Goal: Task Accomplishment & Management: Manage account settings

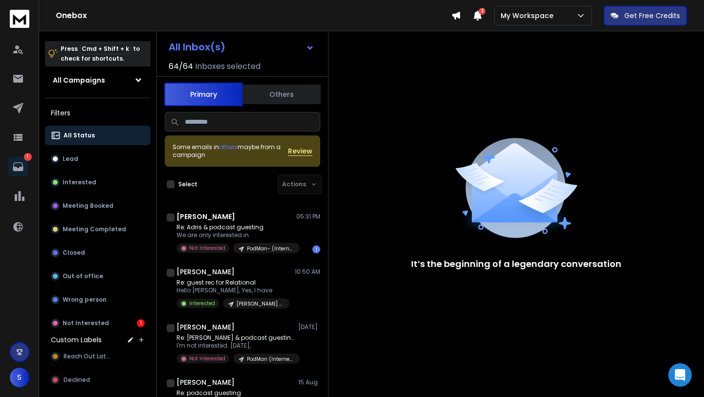
click at [243, 192] on div "Select Actions" at bounding box center [242, 182] width 171 height 23
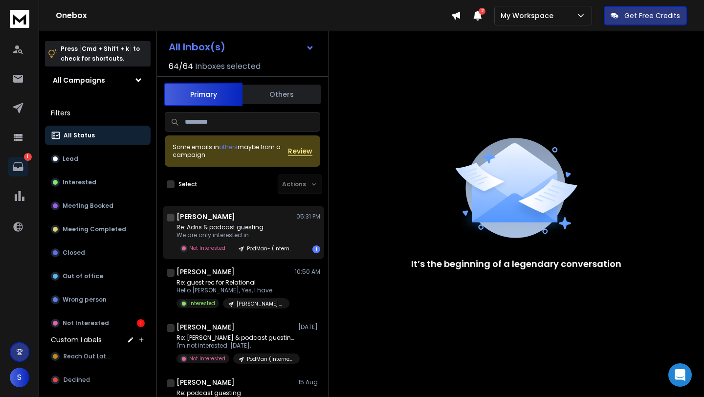
click at [246, 214] on div "[PERSON_NAME] 05:31 PM" at bounding box center [248, 217] width 144 height 10
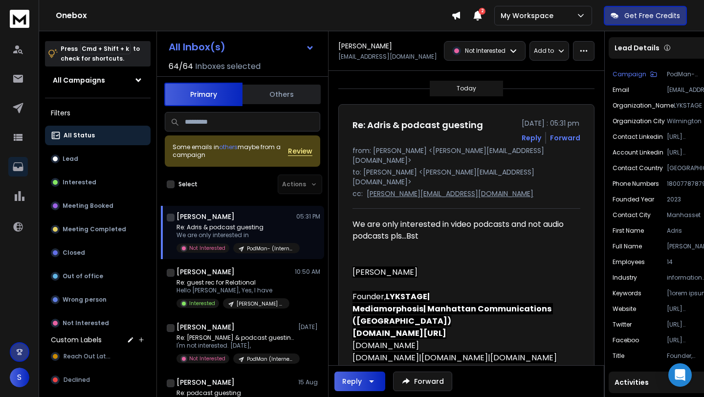
click at [522, 135] on button "Reply" at bounding box center [532, 138] width 20 height 10
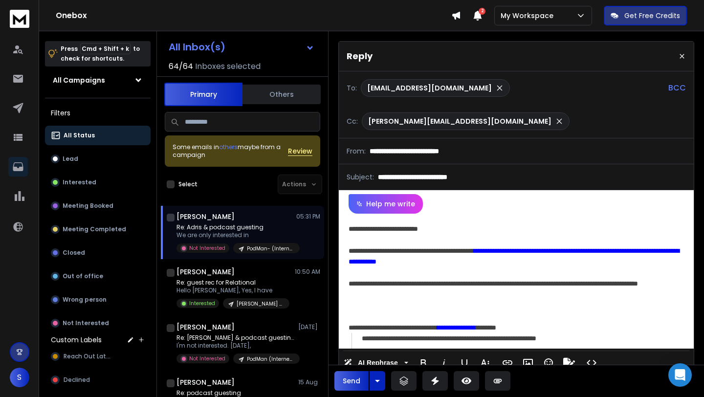
scroll to position [12, 0]
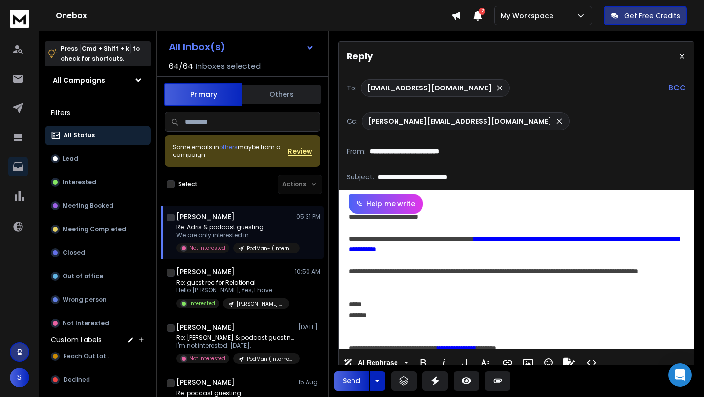
click at [346, 382] on button "Send" at bounding box center [351, 381] width 34 height 20
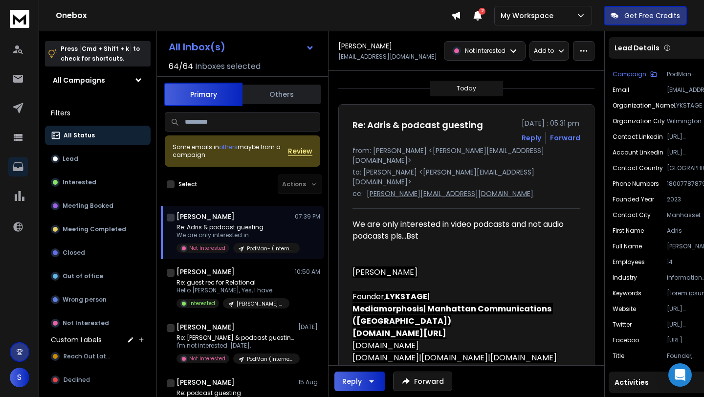
click at [465, 54] on p "Not Interested" at bounding box center [485, 51] width 41 height 8
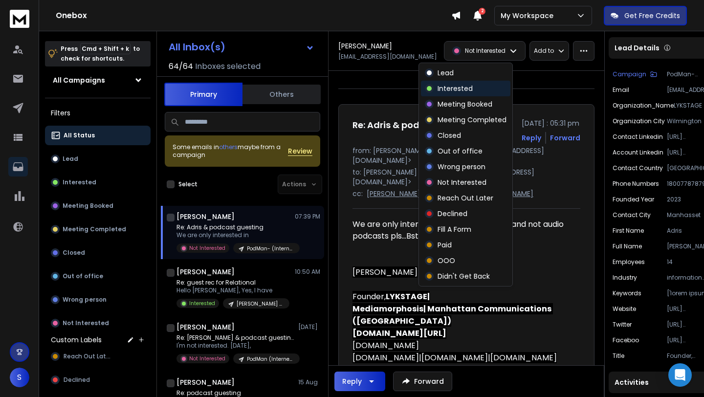
click at [450, 89] on p "Interested" at bounding box center [454, 89] width 35 height 10
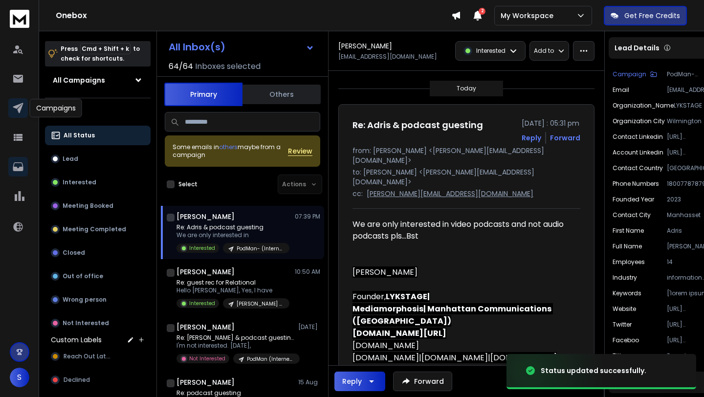
click at [26, 111] on link at bounding box center [18, 108] width 20 height 20
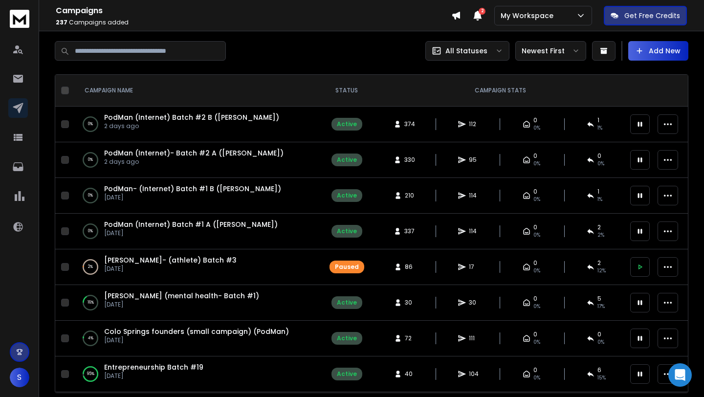
click at [351, 53] on div at bounding box center [213, 51] width 317 height 20
click at [635, 46] on button "Add New" at bounding box center [658, 51] width 60 height 20
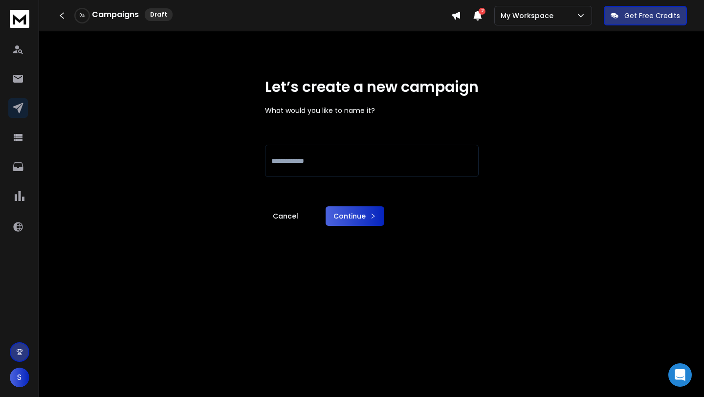
click at [313, 175] on input at bounding box center [372, 161] width 214 height 32
type input "**********"
type input "****"
click at [357, 221] on button "Continue" at bounding box center [355, 216] width 59 height 20
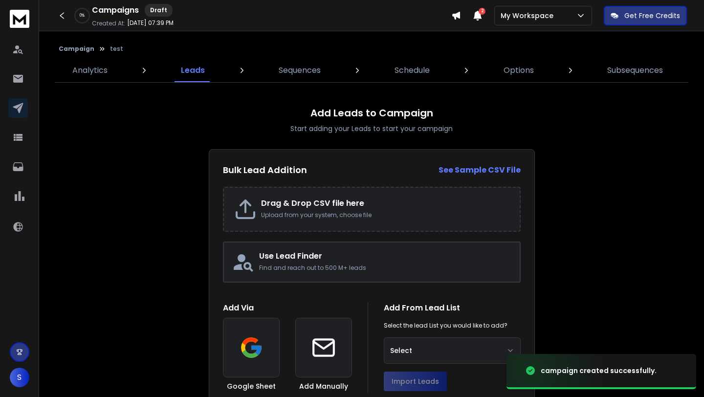
click at [281, 202] on h2 "Drag & Drop CSV file here" at bounding box center [385, 203] width 249 height 12
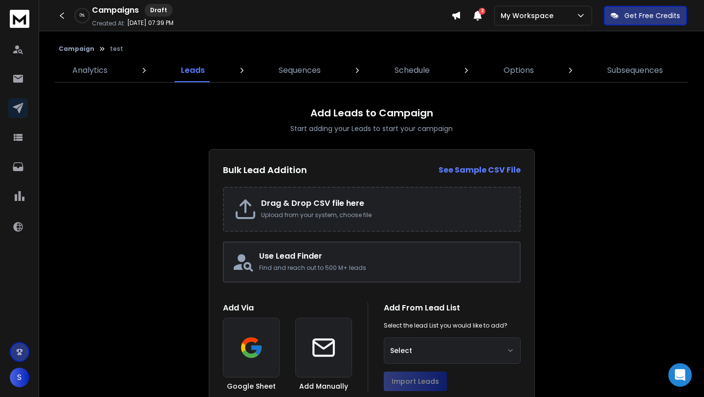
type input "**********"
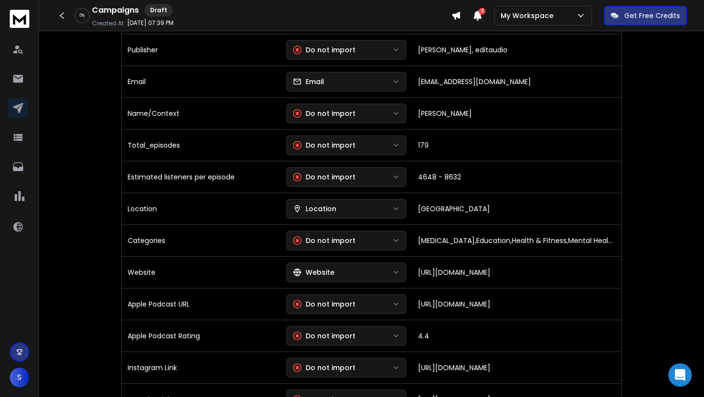
scroll to position [409, 0]
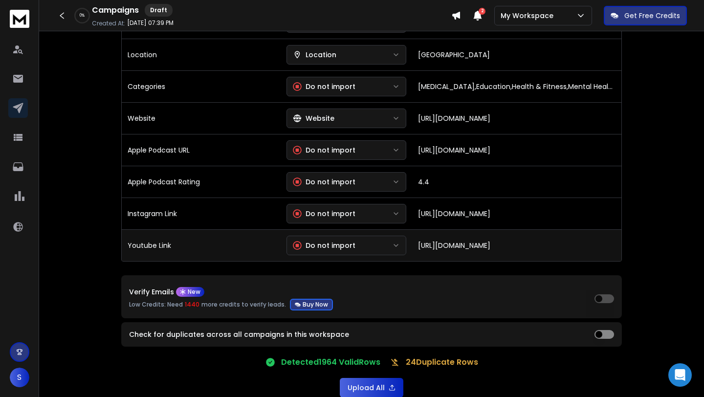
click at [349, 240] on div "Do not import" at bounding box center [324, 245] width 63 height 10
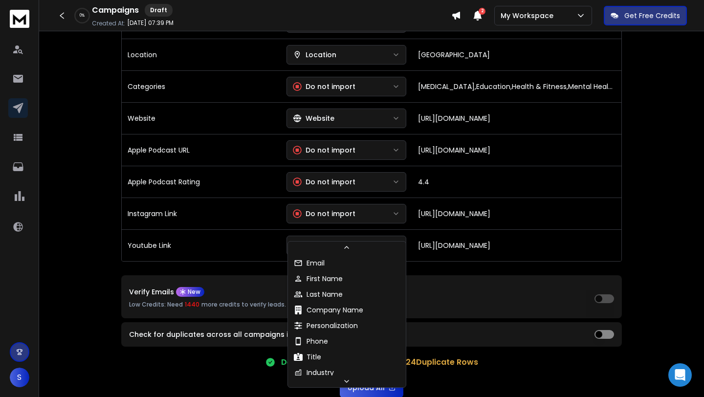
scroll to position [99, 0]
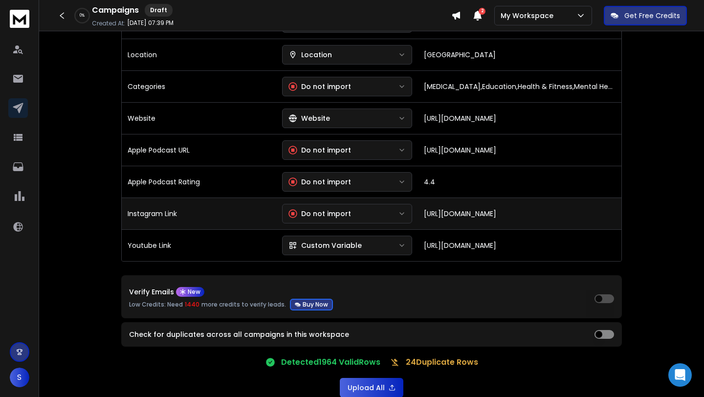
click at [352, 204] on button "Do not import" at bounding box center [347, 214] width 131 height 20
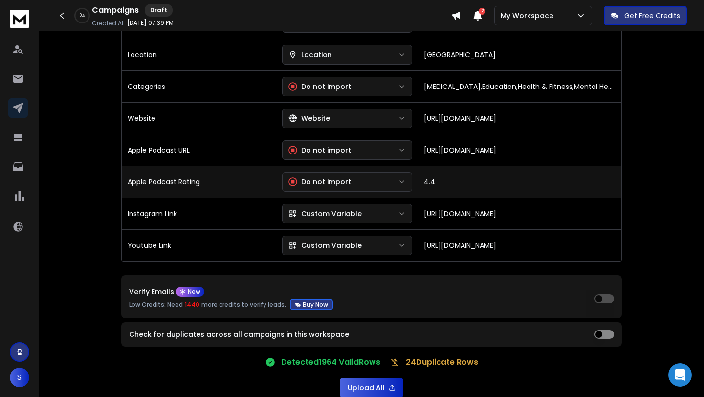
click at [342, 172] on button "Do not import" at bounding box center [347, 182] width 131 height 20
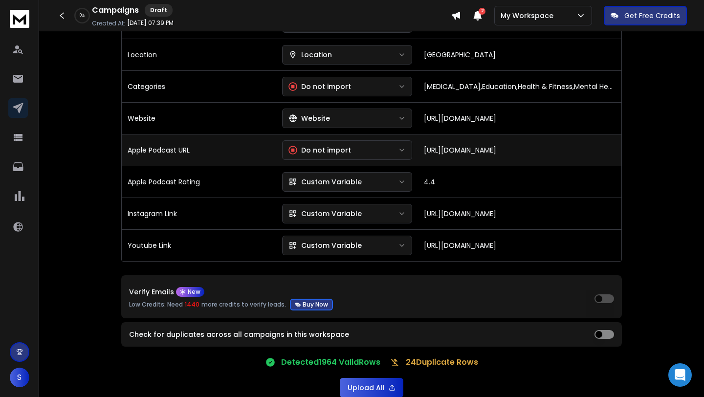
click at [337, 145] on div "Do not import" at bounding box center [319, 150] width 63 height 10
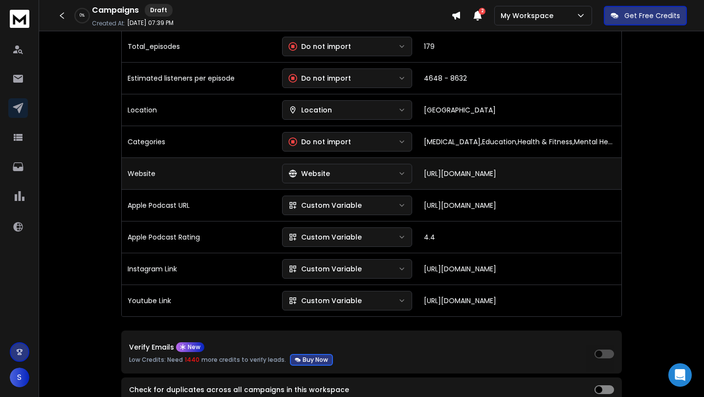
scroll to position [343, 0]
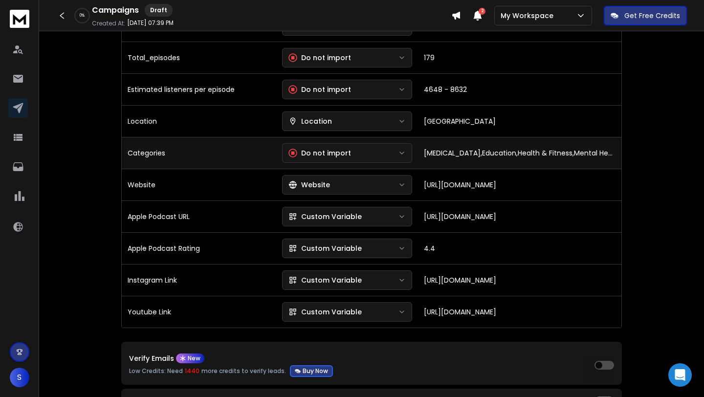
click at [338, 148] on div "Do not import" at bounding box center [319, 153] width 63 height 10
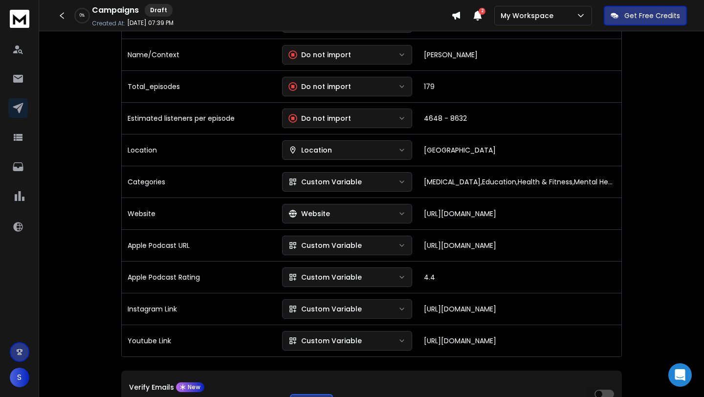
scroll to position [268, 0]
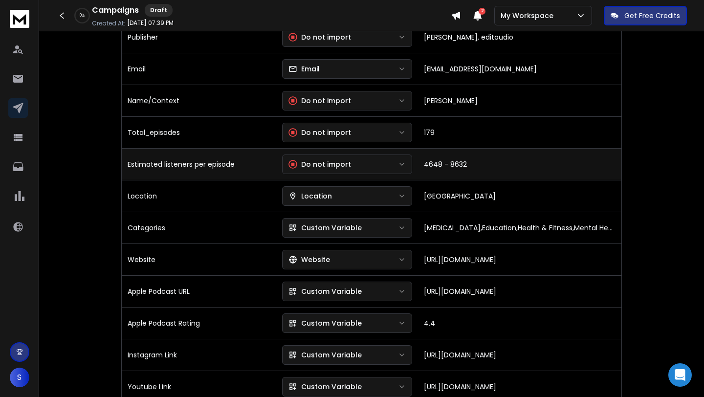
click at [346, 154] on button "Do not import" at bounding box center [347, 164] width 131 height 20
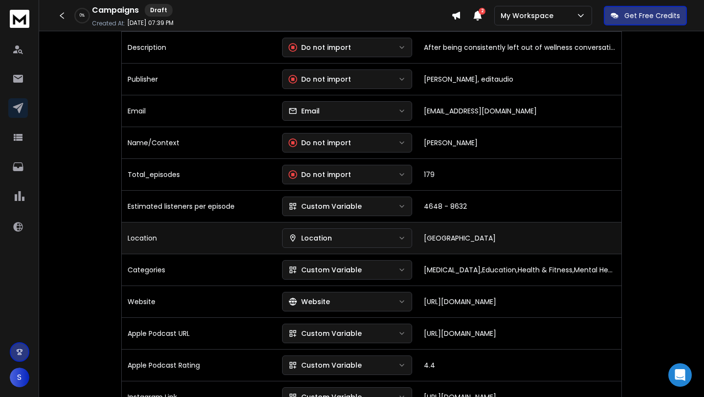
scroll to position [179, 0]
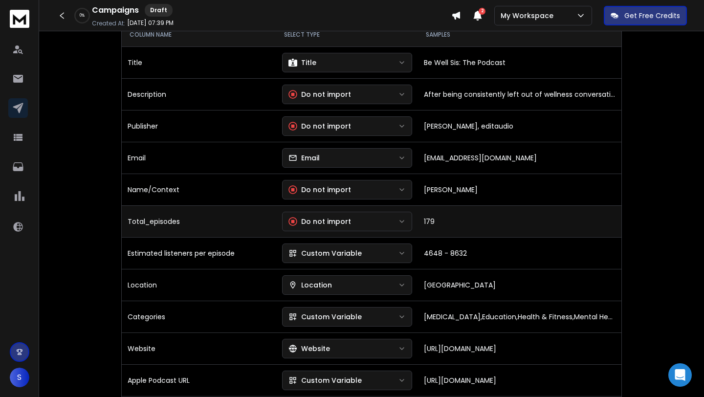
click at [345, 217] on div "Do not import" at bounding box center [319, 222] width 63 height 10
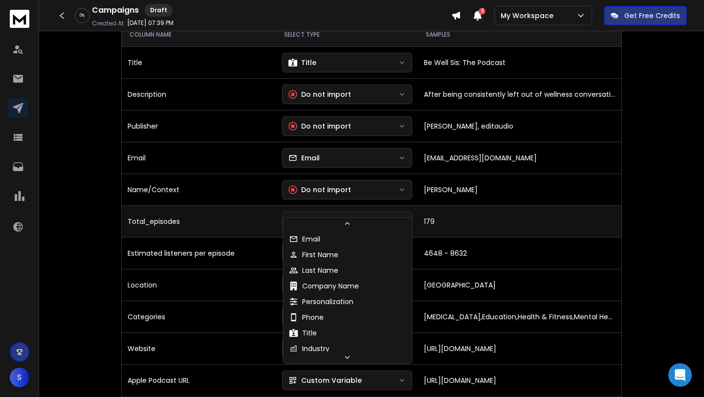
scroll to position [99, 0]
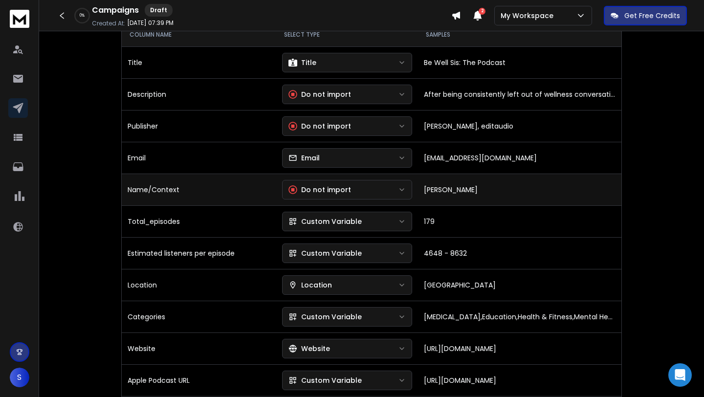
click at [346, 180] on button "Do not import" at bounding box center [347, 190] width 131 height 20
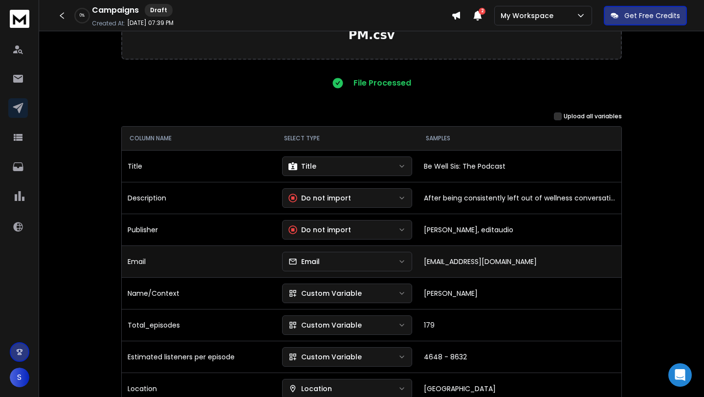
scroll to position [56, 0]
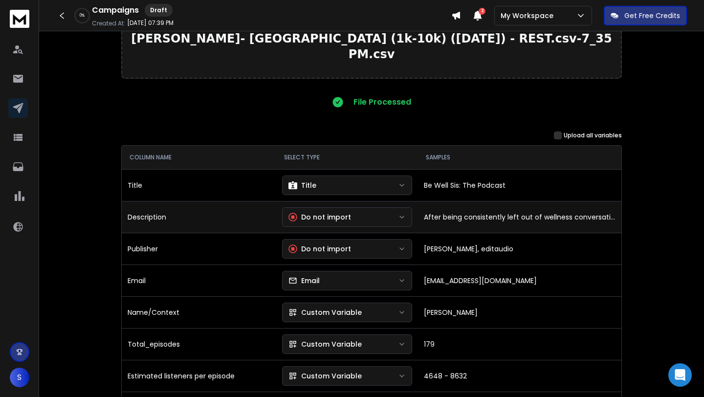
click at [339, 207] on button "Do not import" at bounding box center [347, 217] width 131 height 20
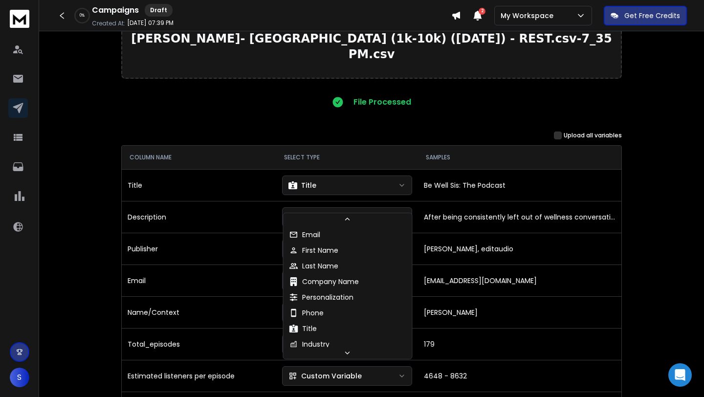
scroll to position [99, 0]
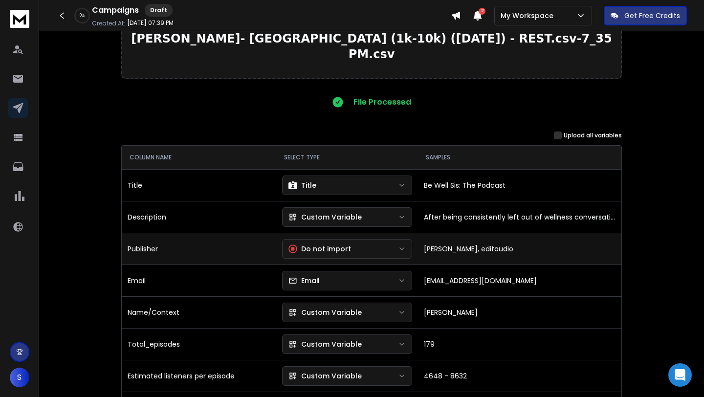
click at [326, 244] on div "Do not import" at bounding box center [319, 249] width 63 height 10
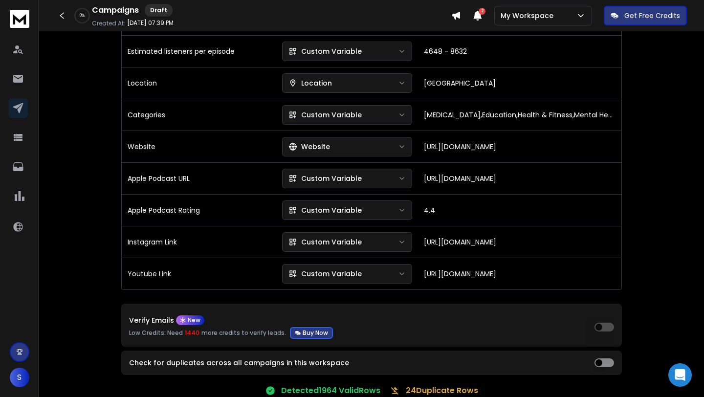
scroll to position [409, 0]
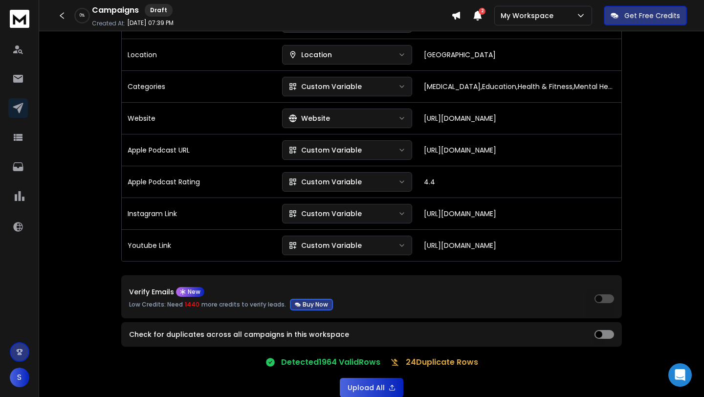
click at [607, 330] on button "Check for duplicates across all campaigns in this workspace" at bounding box center [604, 334] width 20 height 9
click at [390, 378] on button "Upload All" at bounding box center [372, 388] width 64 height 20
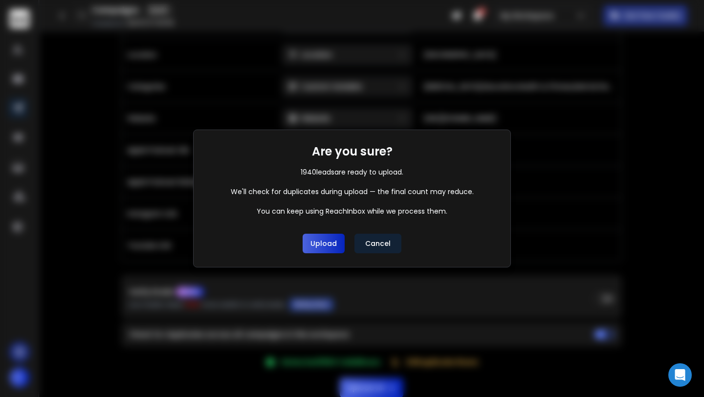
click at [317, 237] on button "Upload" at bounding box center [324, 244] width 42 height 20
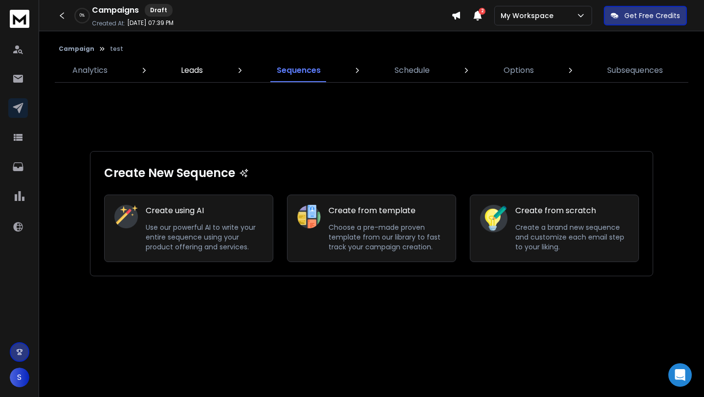
click at [194, 76] on link "Leads" at bounding box center [192, 70] width 34 height 23
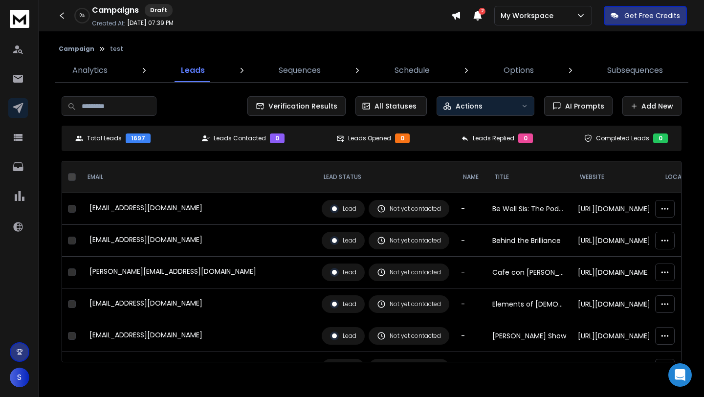
click at [505, 108] on div "Actions" at bounding box center [480, 106] width 74 height 10
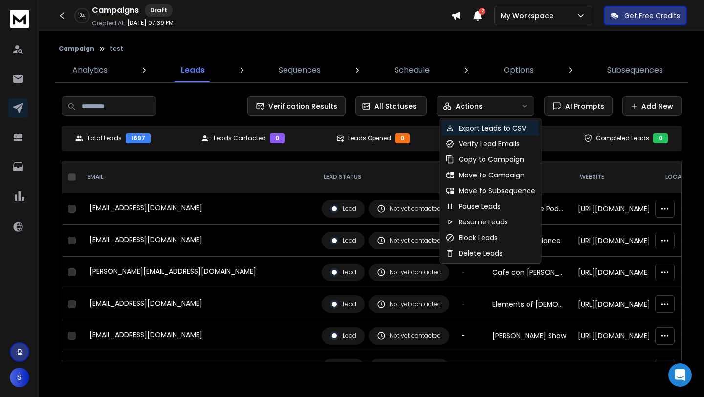
click at [486, 128] on p "Export Leads to CSV" at bounding box center [491, 128] width 67 height 10
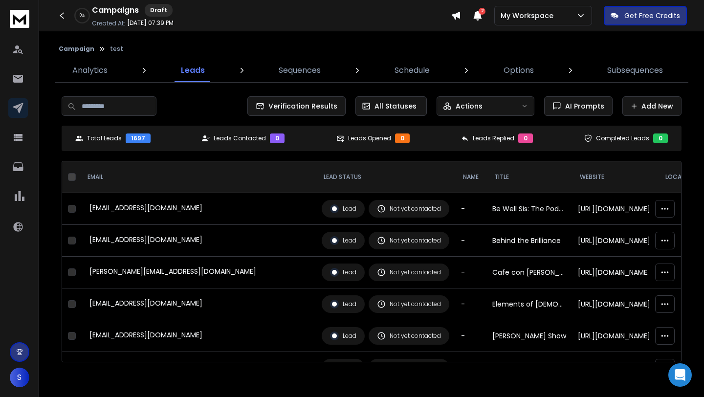
click at [345, 59] on div "Analytics Leads Sequences Schedule Options Subsequences" at bounding box center [368, 70] width 626 height 23
click at [19, 381] on span "S" at bounding box center [20, 378] width 20 height 20
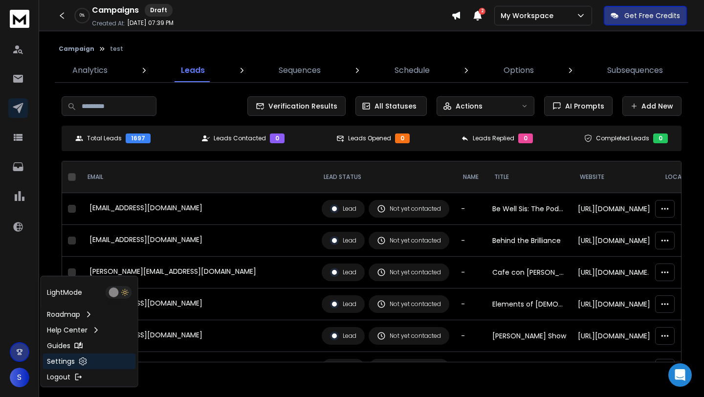
click at [63, 361] on p "Settings" at bounding box center [61, 361] width 28 height 10
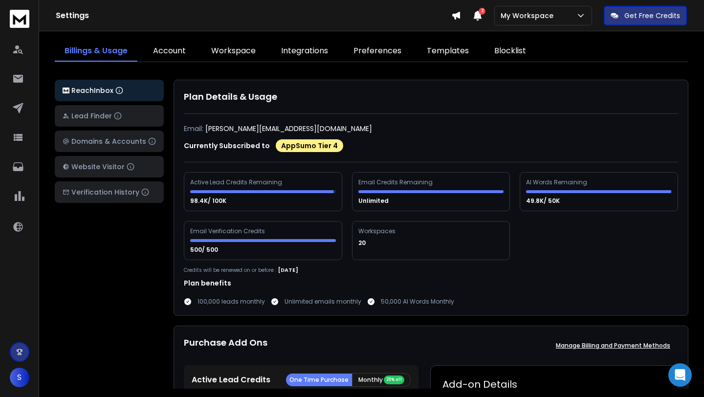
click at [105, 141] on button "Domains & Accounts" at bounding box center [109, 142] width 109 height 22
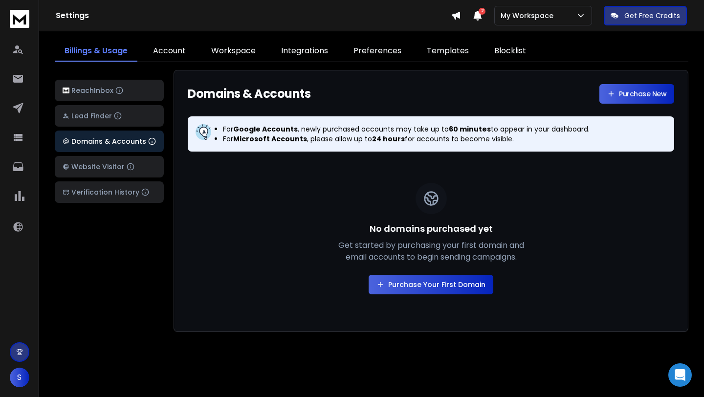
click at [266, 162] on div "No domains purchased yet Get started by purchasing your first domain and email …" at bounding box center [431, 238] width 486 height 158
click at [268, 140] on strong "Microsoft Accounts" at bounding box center [270, 139] width 74 height 10
click at [262, 175] on div "No domains purchased yet Get started by purchasing your first domain and email …" at bounding box center [431, 238] width 486 height 158
click at [206, 57] on link "Workspace" at bounding box center [233, 51] width 64 height 21
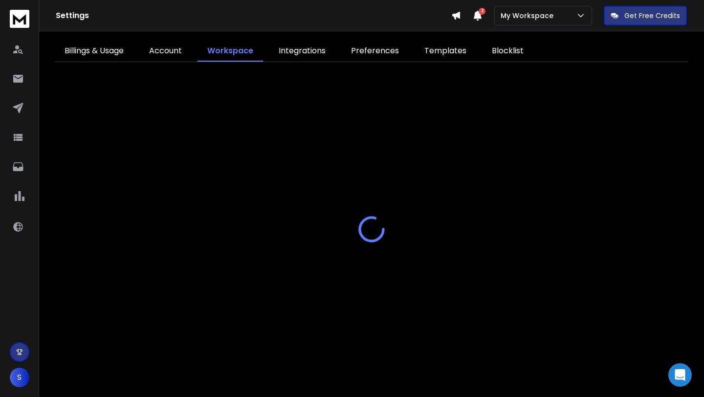
click at [320, 49] on link "Integrations" at bounding box center [302, 51] width 66 height 21
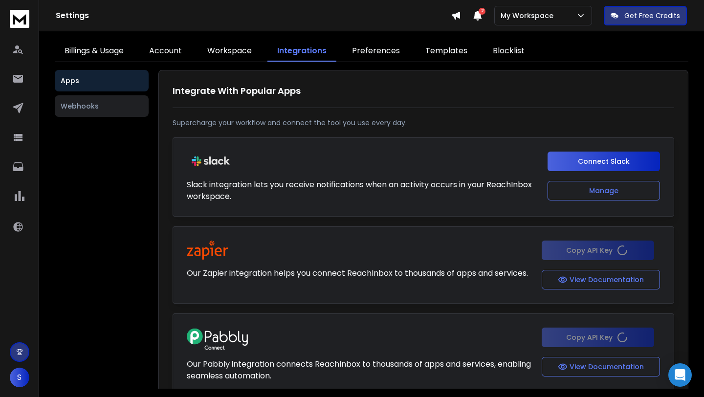
click at [378, 46] on link "Preferences" at bounding box center [375, 51] width 67 height 21
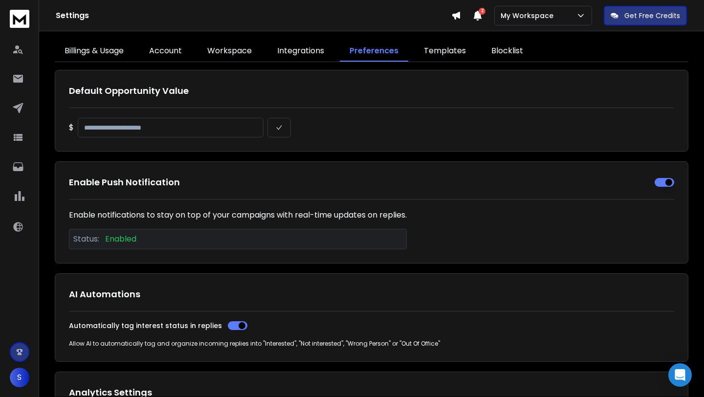
click at [103, 44] on link "Billings & Usage" at bounding box center [94, 51] width 79 height 21
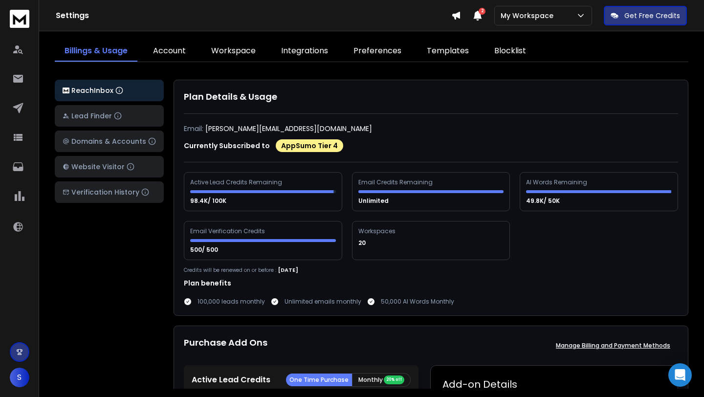
click at [158, 50] on link "Account" at bounding box center [169, 51] width 52 height 21
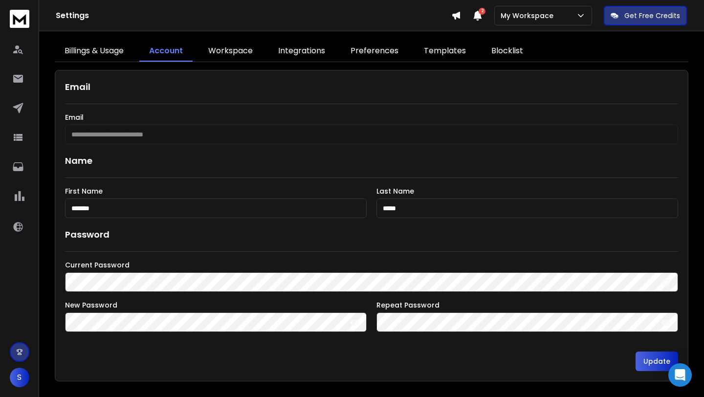
scroll to position [9, 0]
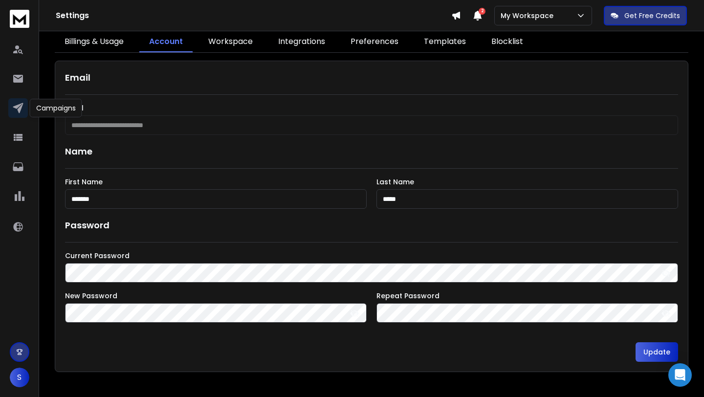
click at [21, 104] on icon at bounding box center [18, 108] width 10 height 10
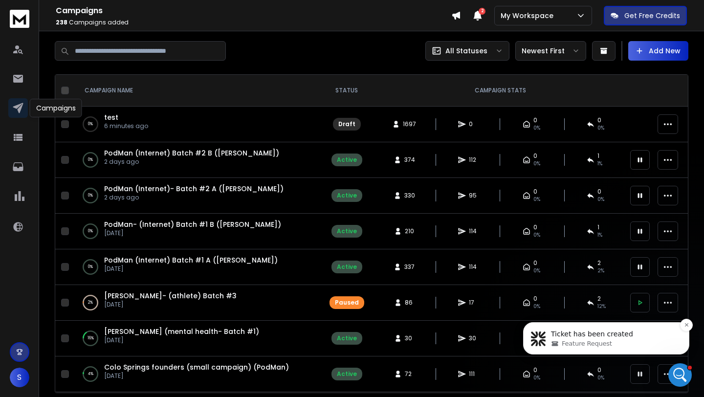
click at [594, 348] on div "Ticket has been created Feature Request" at bounding box center [606, 338] width 166 height 32
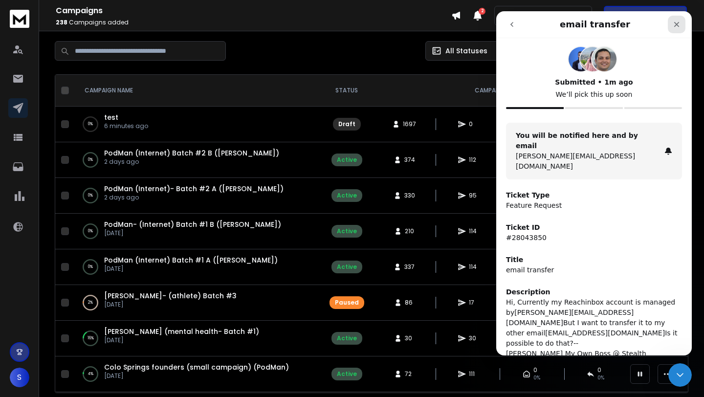
click at [679, 28] on div "Close" at bounding box center [677, 25] width 18 height 18
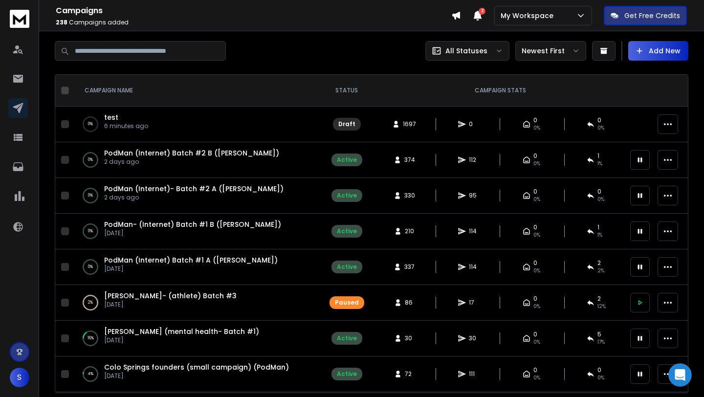
click at [249, 125] on div "0 % test 6 minutes ago" at bounding box center [195, 123] width 225 height 23
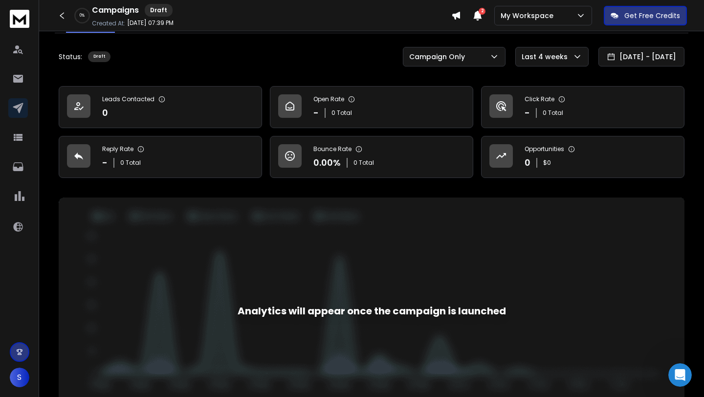
scroll to position [40, 0]
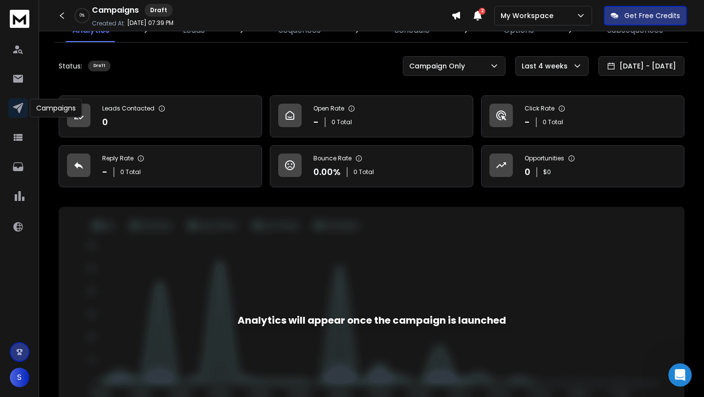
click at [21, 105] on icon at bounding box center [18, 108] width 12 height 12
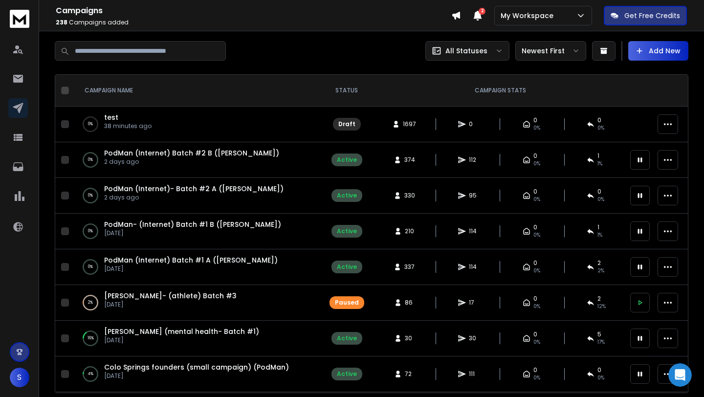
click at [662, 120] on button "button" at bounding box center [667, 124] width 21 height 20
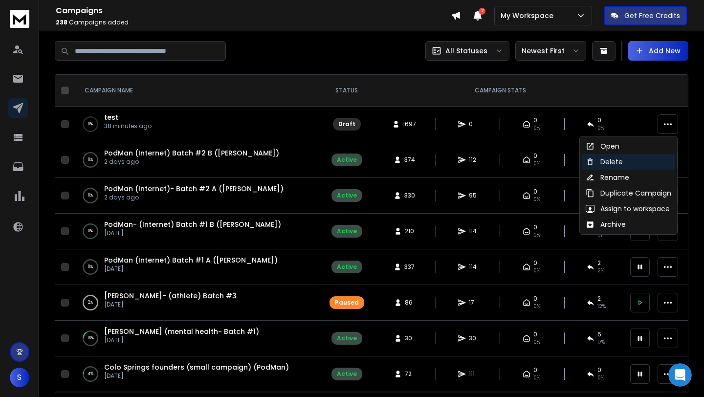
click at [613, 161] on div "Delete" at bounding box center [604, 162] width 37 height 10
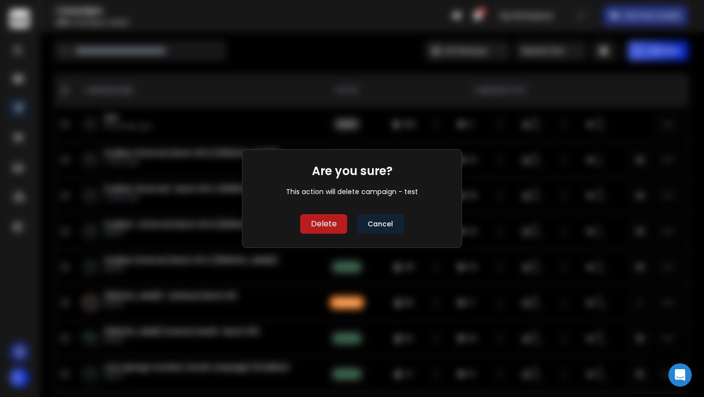
click at [324, 225] on button "Delete" at bounding box center [323, 224] width 47 height 20
